Goal: Task Accomplishment & Management: Manage account settings

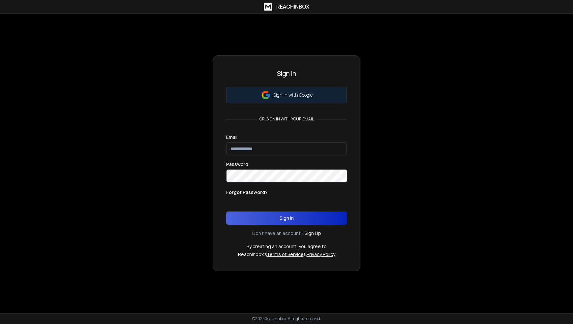
click at [283, 97] on p "Sign in with Google" at bounding box center [292, 95] width 39 height 7
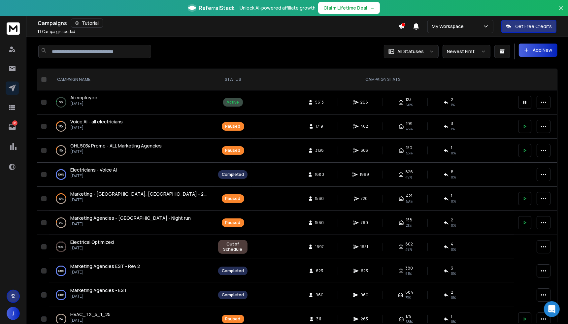
click at [256, 106] on div "5613 206 123 60 % 2 1 %" at bounding box center [382, 102] width 255 height 11
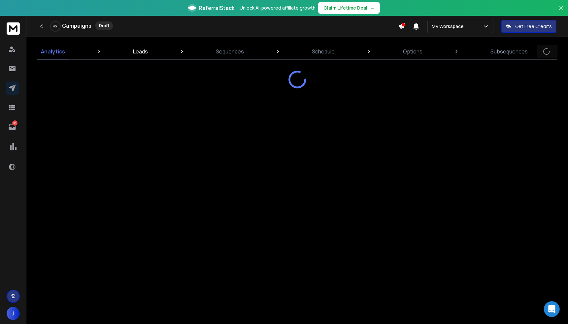
click at [135, 54] on p "Leads" at bounding box center [140, 52] width 15 height 8
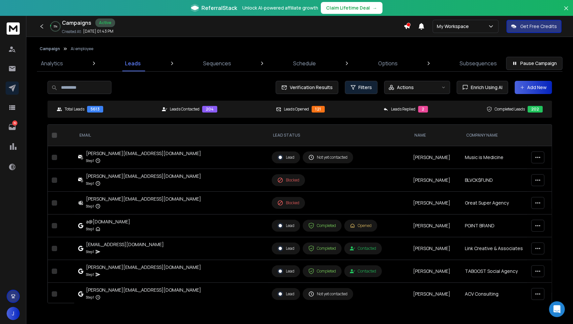
click at [362, 85] on span "Filters" at bounding box center [366, 87] width 14 height 7
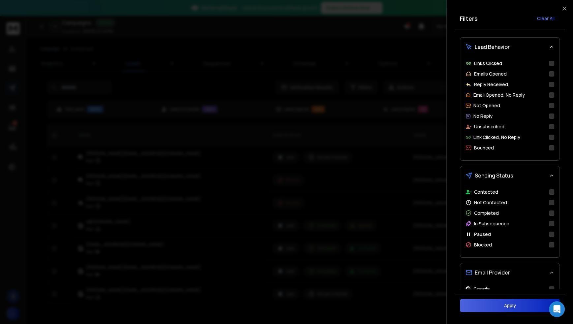
click at [549, 147] on button "Bounced" at bounding box center [551, 147] width 5 height 5
click at [549, 127] on button "Unsubscribed" at bounding box center [551, 126] width 5 height 5
click at [549, 242] on button "Blocked" at bounding box center [551, 244] width 5 height 5
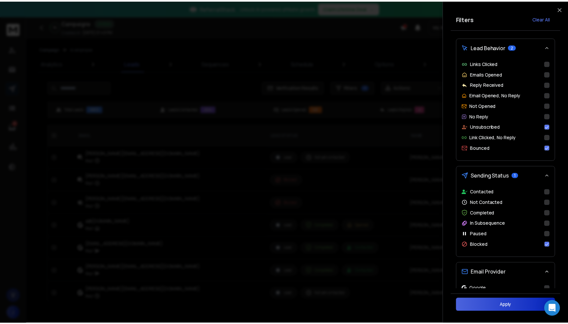
scroll to position [110, 0]
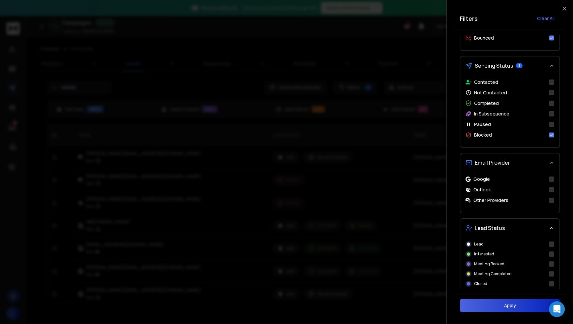
click at [500, 307] on button "Apply" at bounding box center [510, 305] width 100 height 13
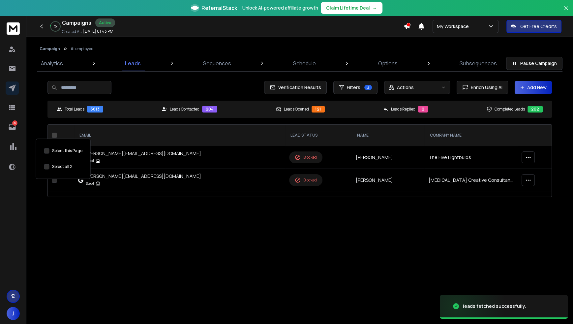
click at [54, 135] on button "Select this Page" at bounding box center [54, 135] width 5 height 5
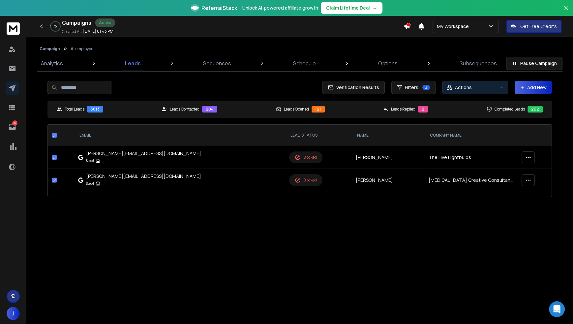
click at [501, 85] on icon "button" at bounding box center [501, 87] width 5 height 5
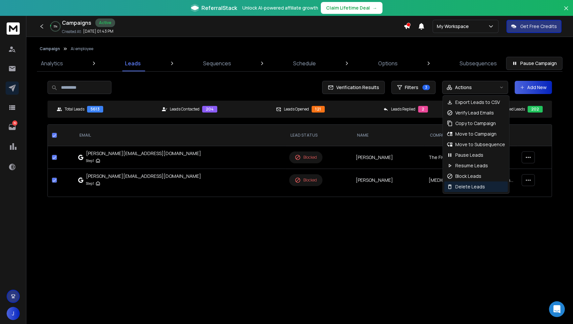
click at [470, 188] on p "Delete Leads" at bounding box center [471, 186] width 30 height 7
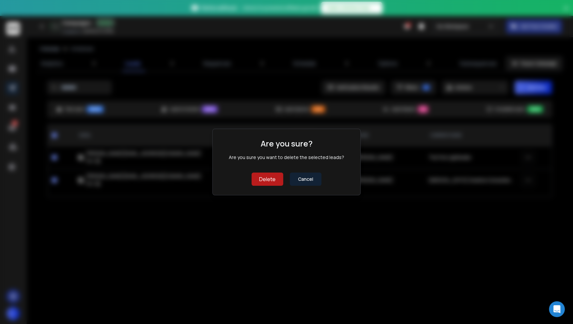
click at [262, 175] on button "Delete" at bounding box center [268, 179] width 32 height 13
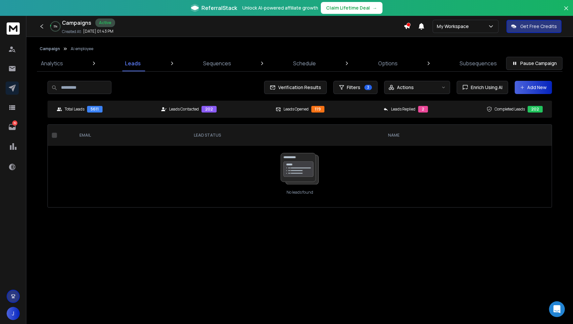
click at [289, 109] on p "Leads Opened" at bounding box center [296, 109] width 25 height 5
click at [47, 58] on link "Analytics" at bounding box center [52, 63] width 30 height 16
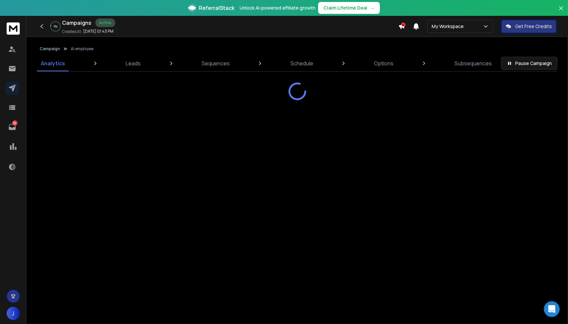
click at [560, 11] on icon "Close banner" at bounding box center [561, 8] width 6 height 6
